Goal: Communication & Community: Answer question/provide support

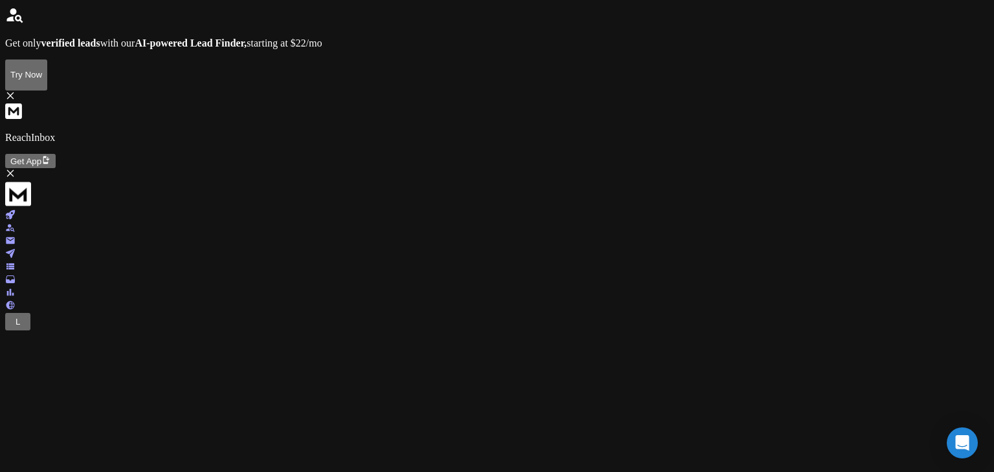
paste input "**********"
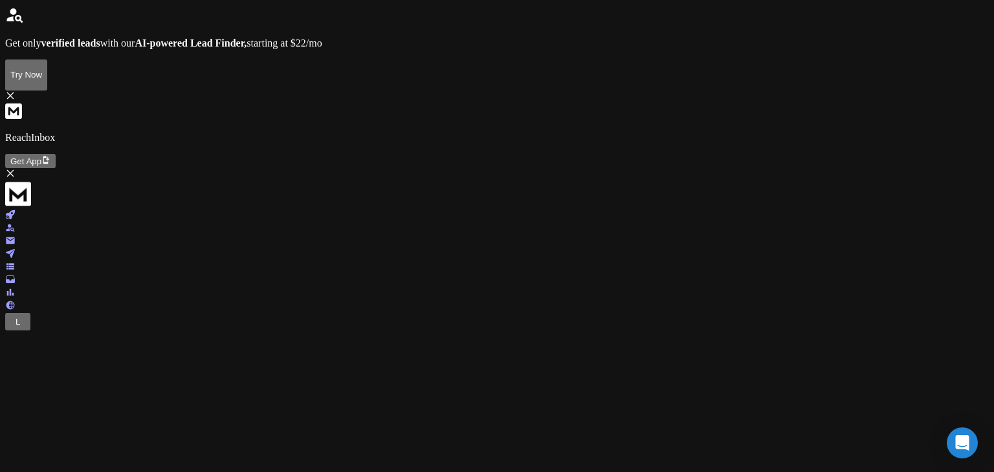
scroll to position [129, 0]
type input "**********"
